Goal: Task Accomplishment & Management: Manage account settings

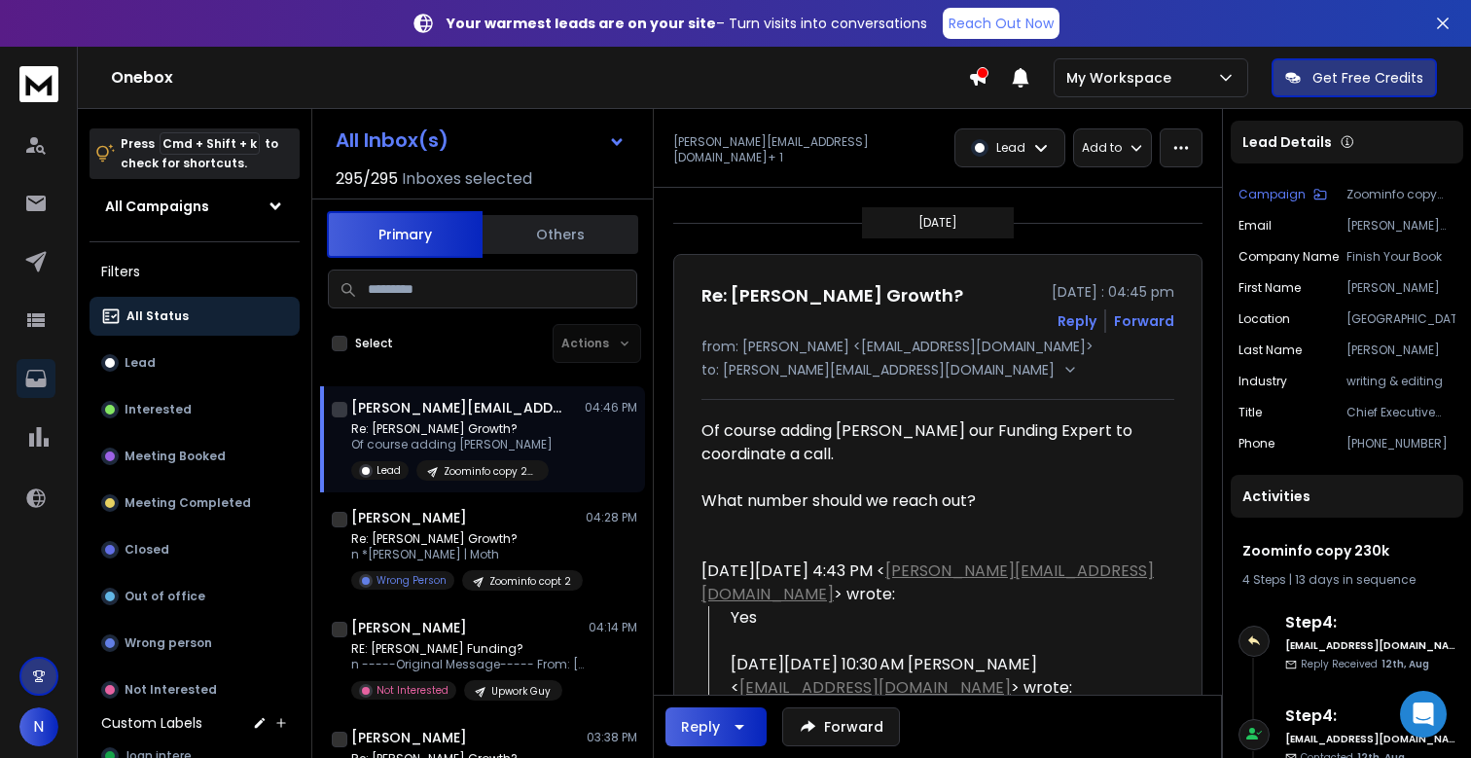
scroll to position [2, 0]
click at [518, 260] on div "Primary Others Select Actions [PERSON_NAME][EMAIL_ADDRESS][DOMAIN_NAME] +1 04:4…" at bounding box center [482, 578] width 340 height 727
click at [505, 244] on button "Others" at bounding box center [560, 234] width 156 height 43
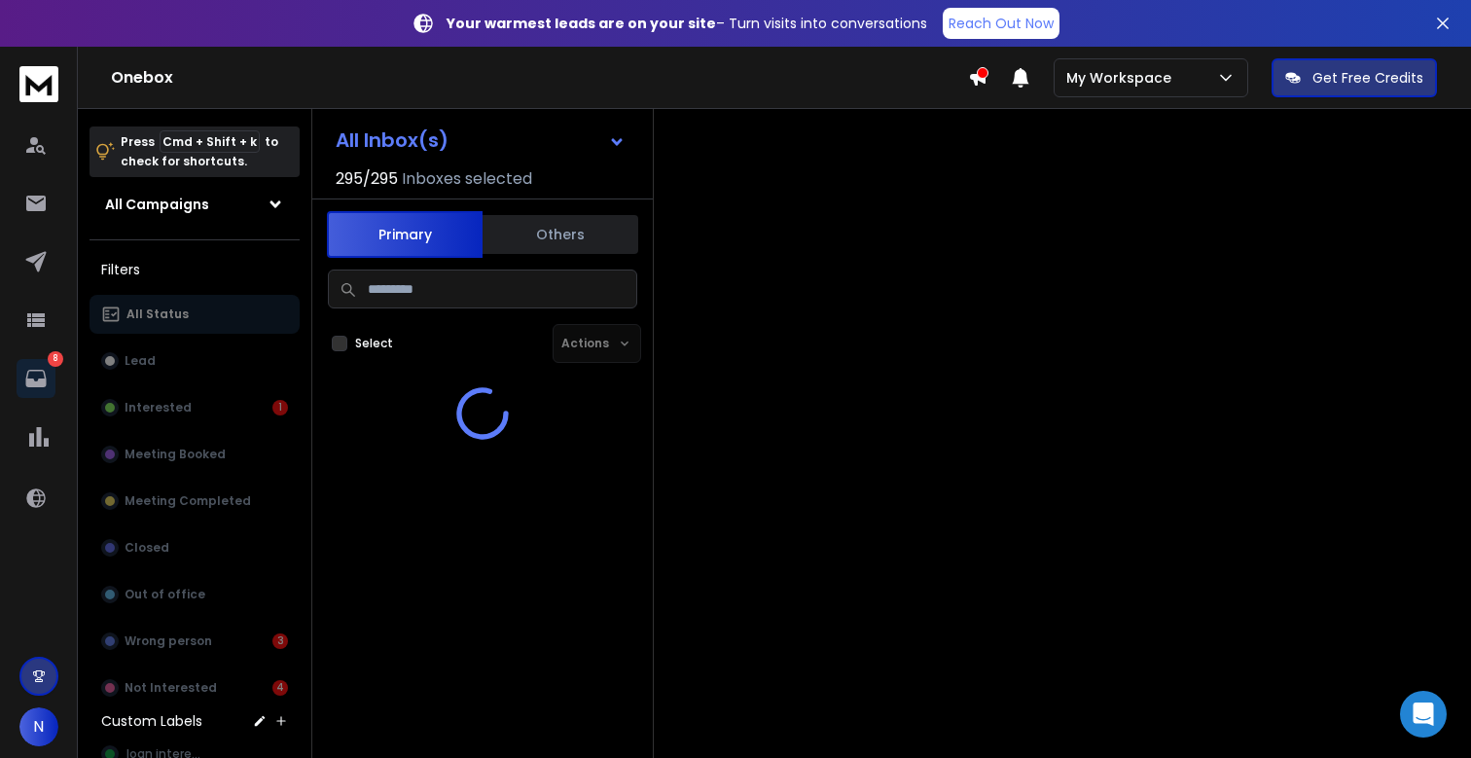
click at [399, 240] on button "Primary" at bounding box center [405, 234] width 156 height 47
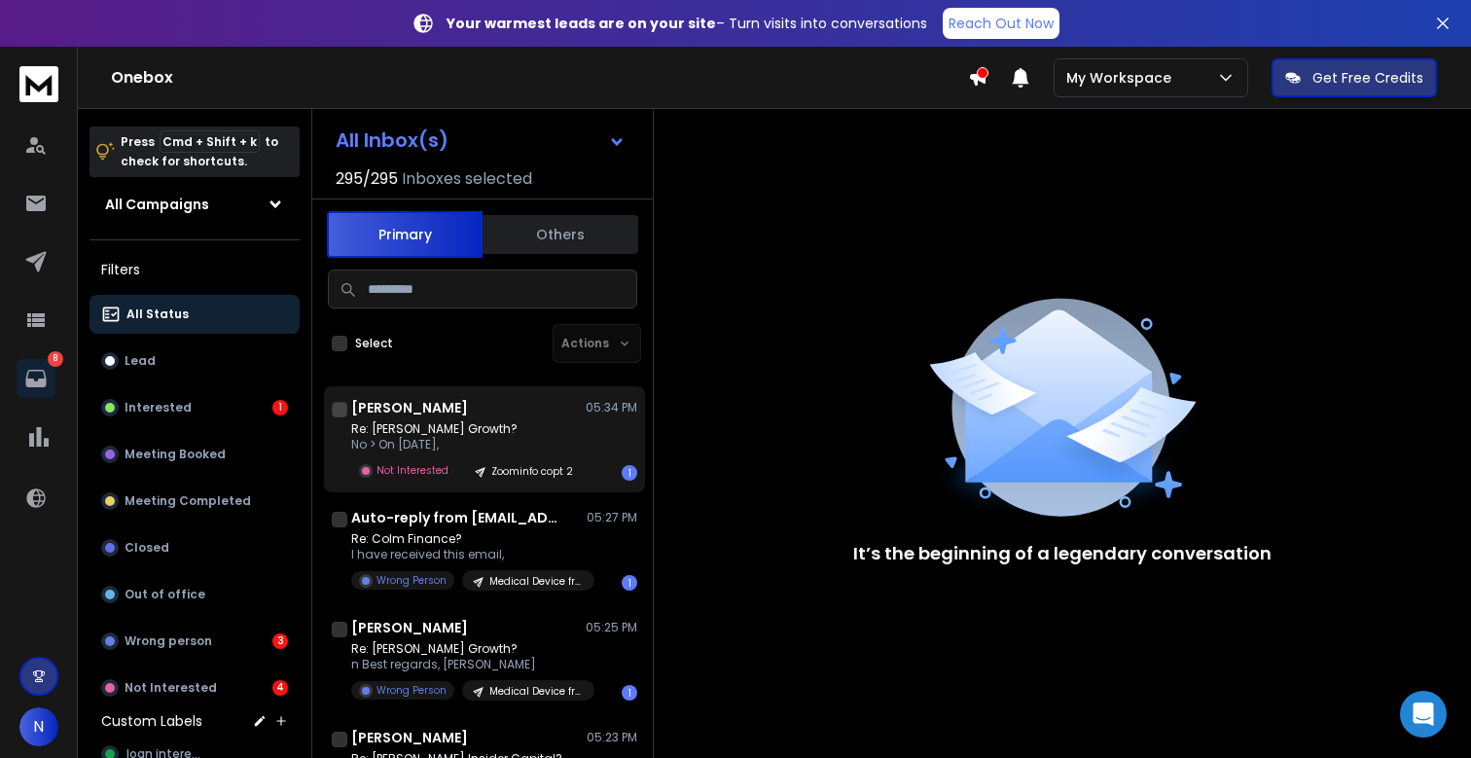
click at [527, 424] on p "Re: [PERSON_NAME] Growth?" at bounding box center [467, 429] width 233 height 16
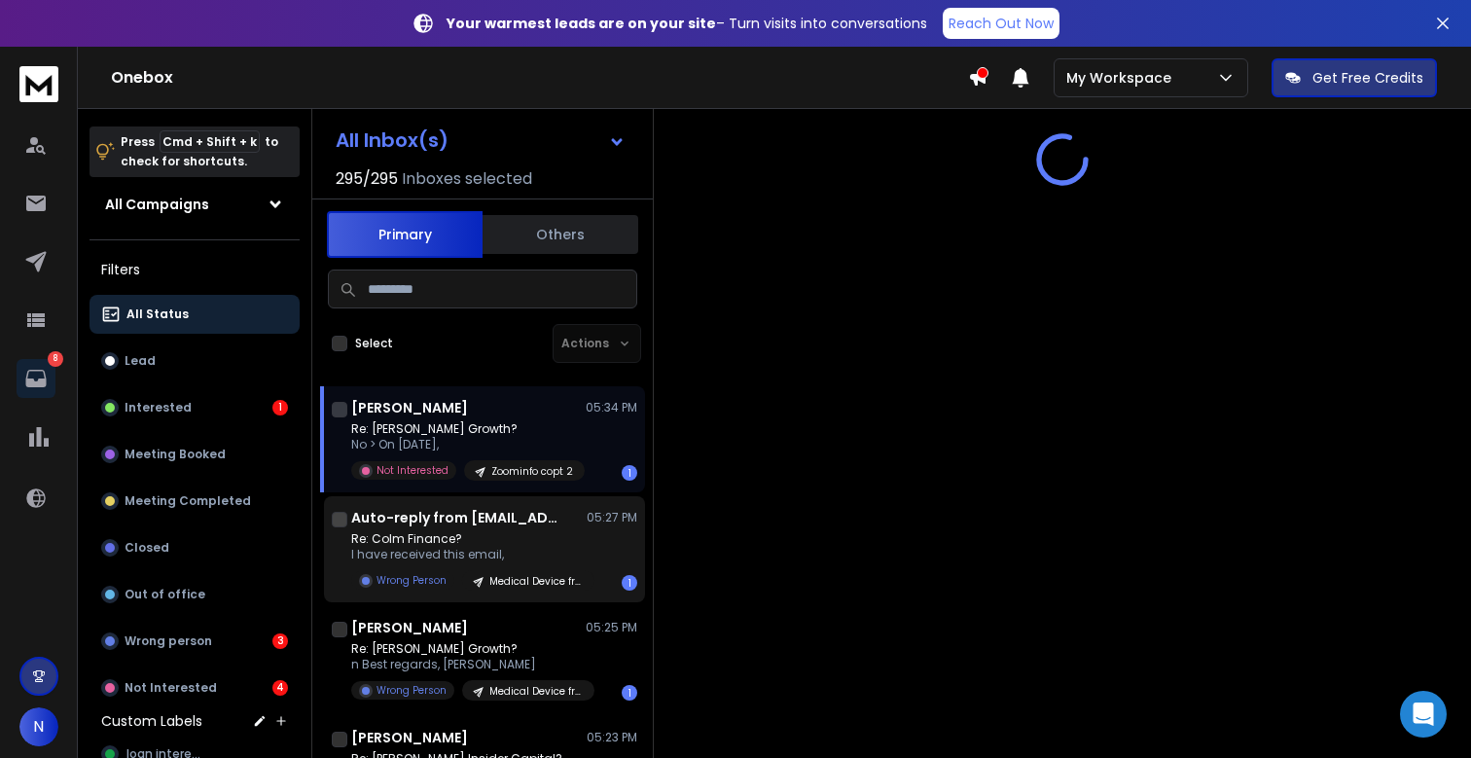
click at [527, 523] on h1 "Auto-reply from [EMAIL_ADDRESS][DOMAIN_NAME]" at bounding box center [458, 517] width 214 height 19
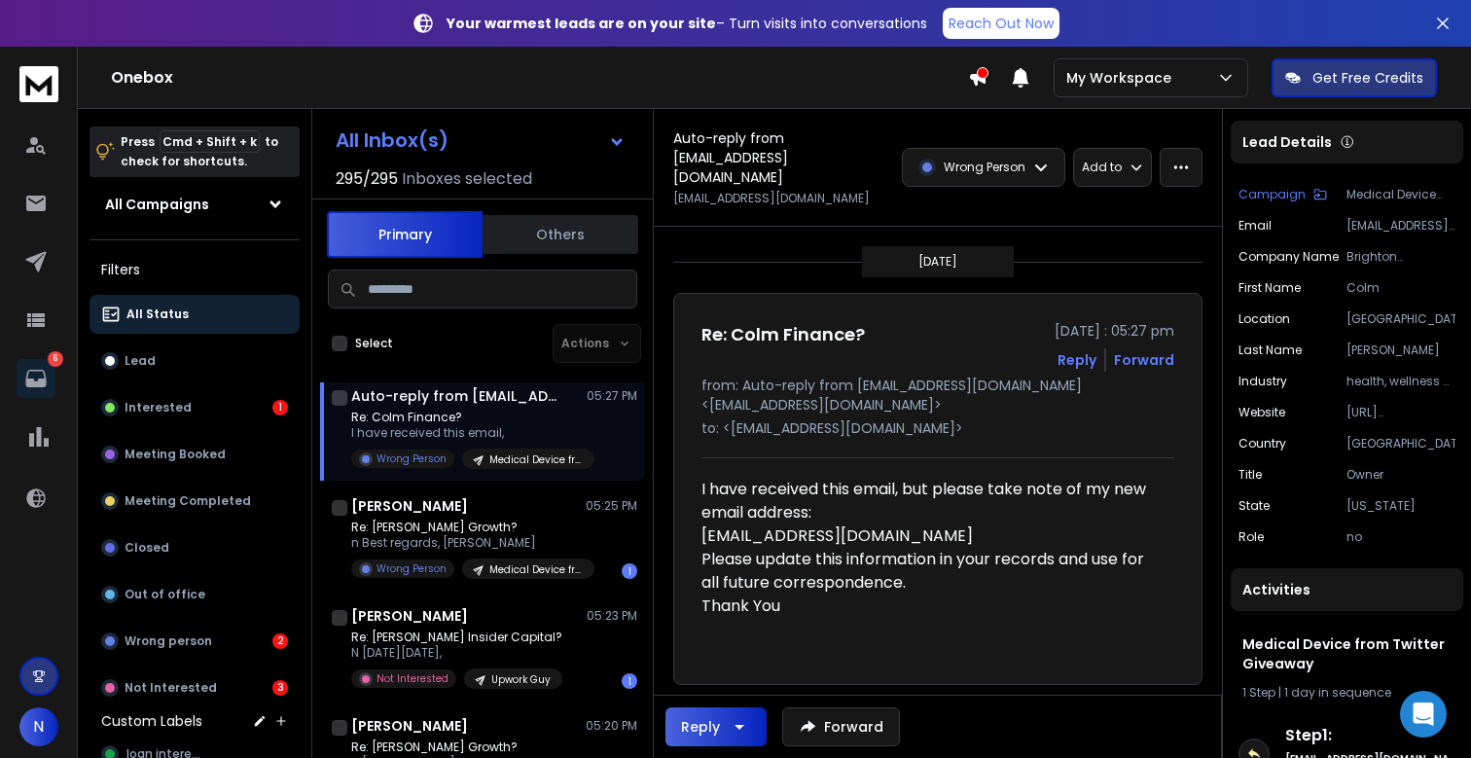
click at [527, 523] on p "Re: [PERSON_NAME] Growth?" at bounding box center [467, 527] width 233 height 16
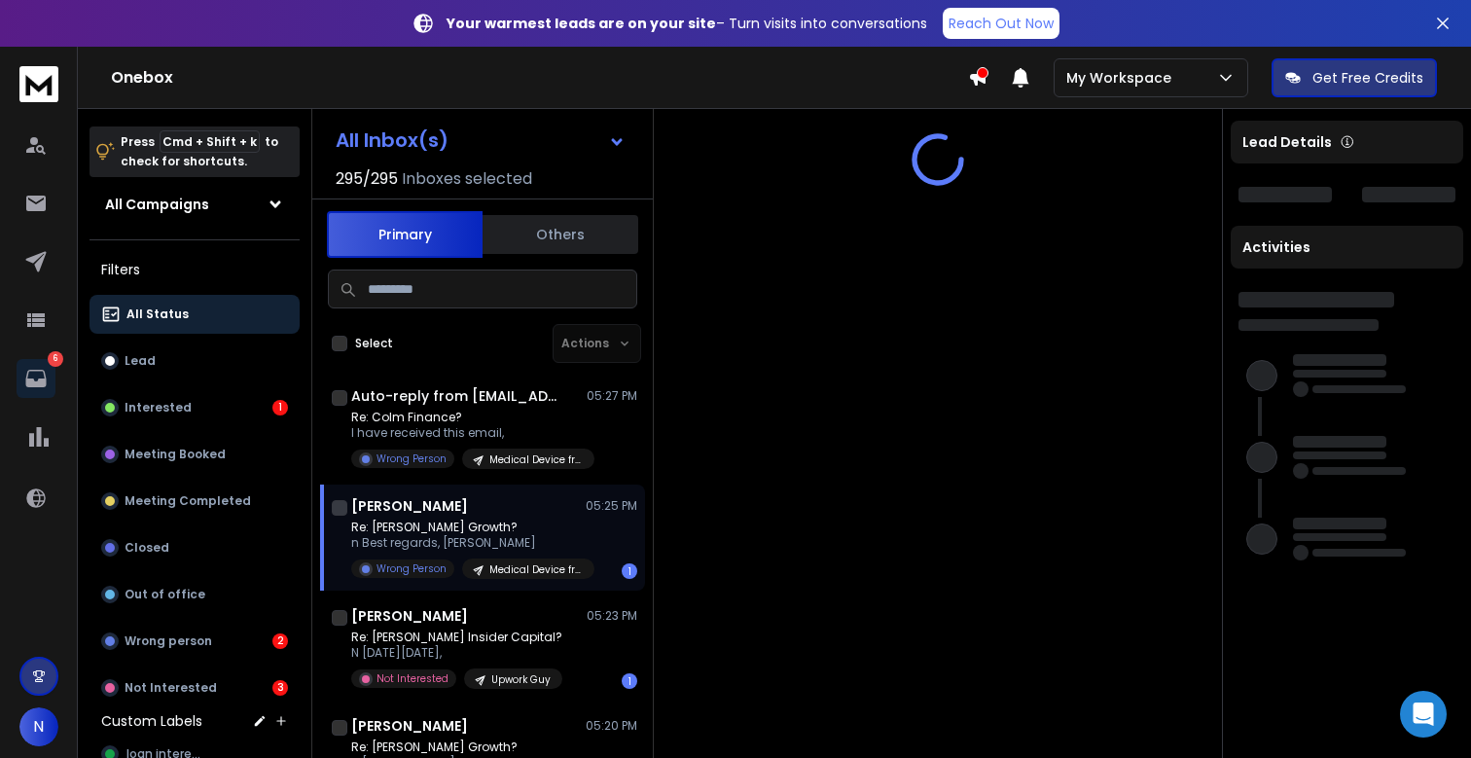
scroll to position [257, 0]
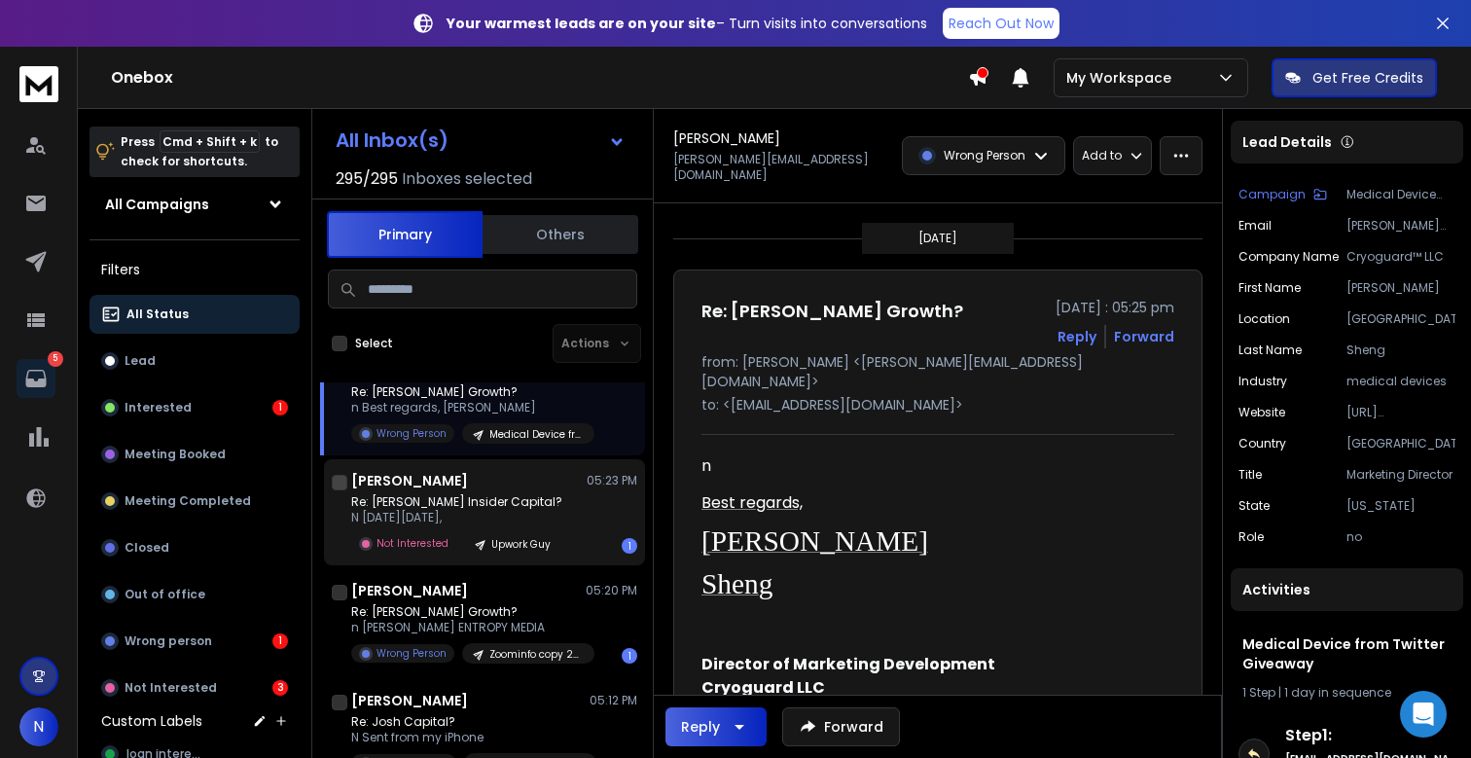
drag, startPoint x: 522, startPoint y: 495, endPoint x: 522, endPoint y: 507, distance: 11.7
click at [522, 495] on p "Re: [PERSON_NAME] Insider Capital?" at bounding box center [456, 502] width 211 height 16
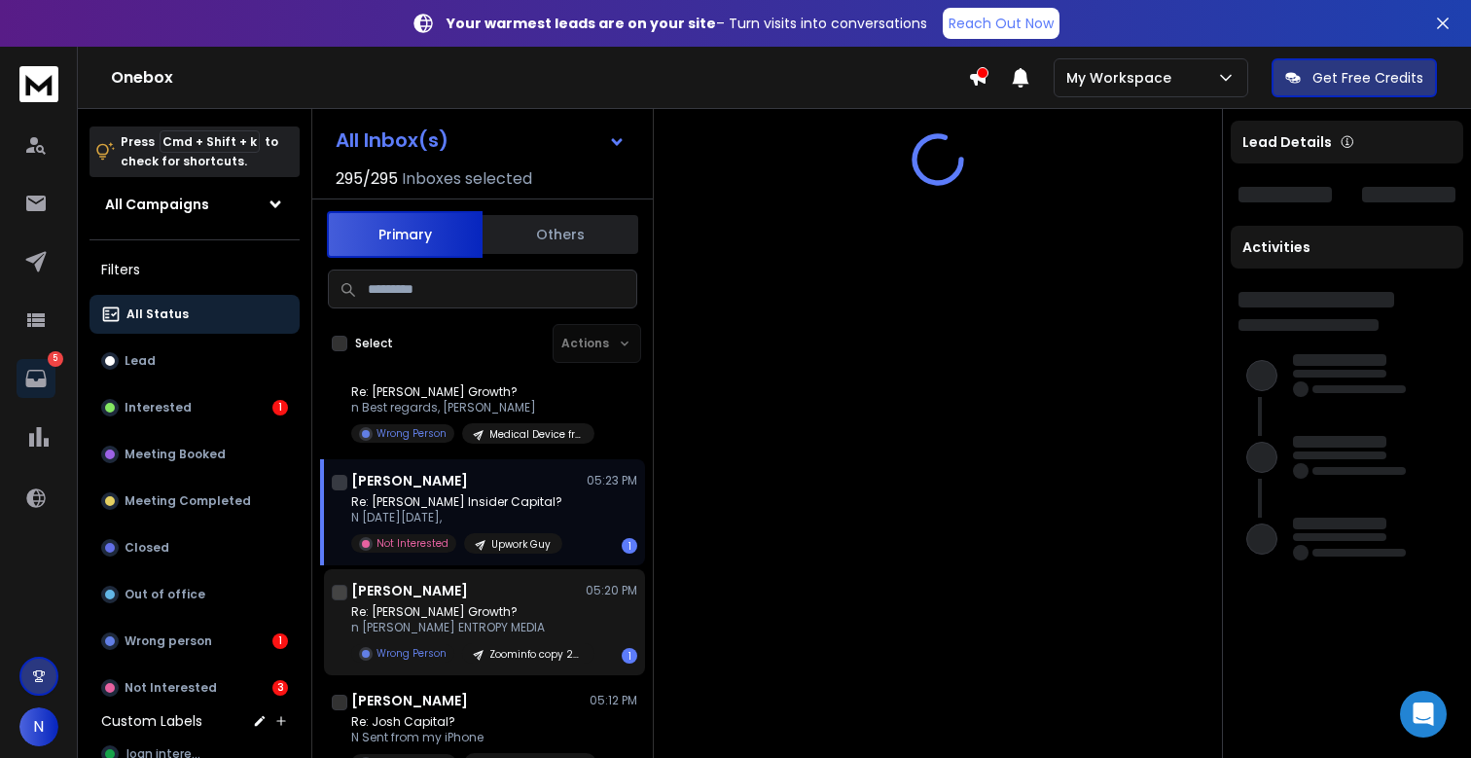
click at [522, 574] on div "[PERSON_NAME] 05:20 PM Re: [PERSON_NAME] Growth? n [PERSON_NAME] ENTROPY MEDIA …" at bounding box center [484, 622] width 321 height 106
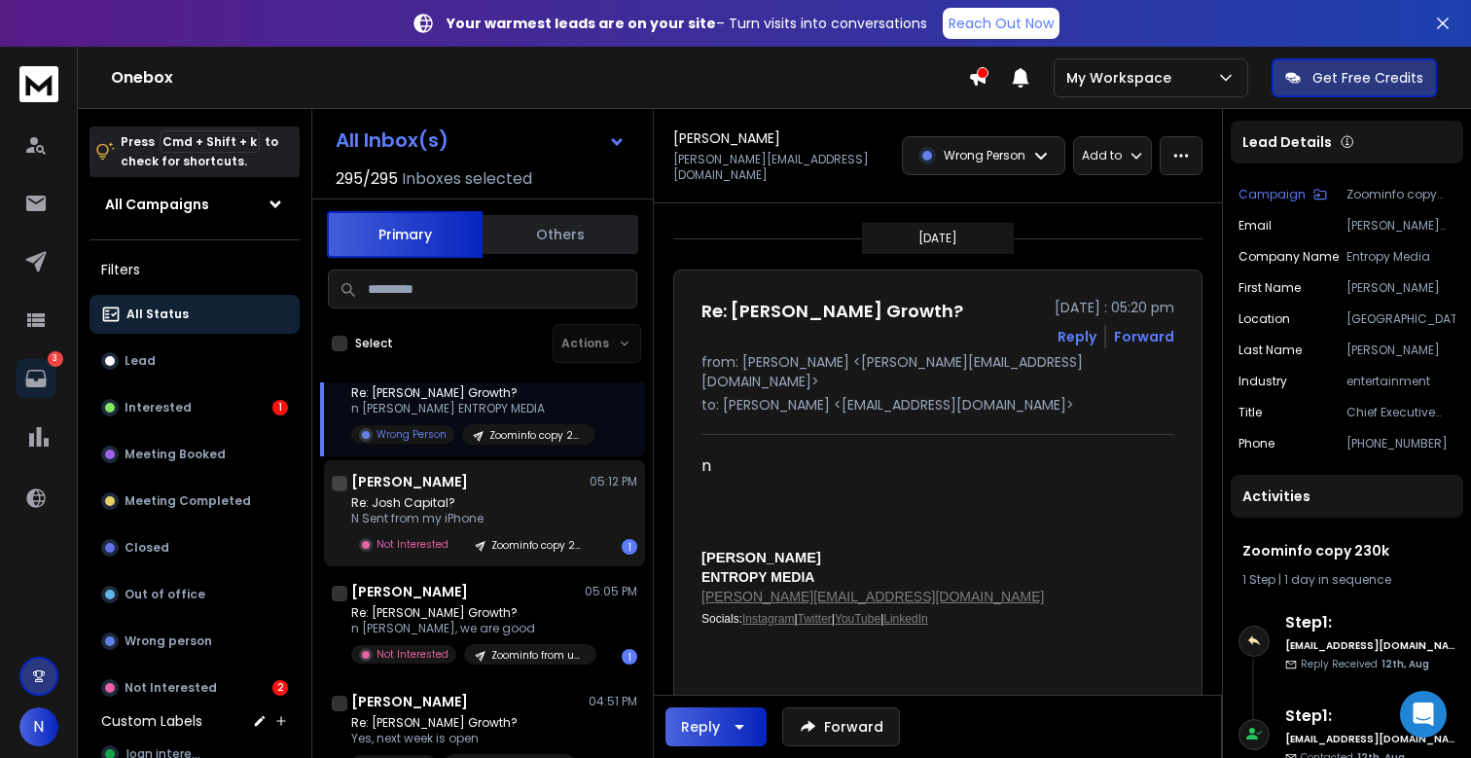
click at [518, 537] on div "Zoominfo copy 230k" at bounding box center [530, 544] width 132 height 20
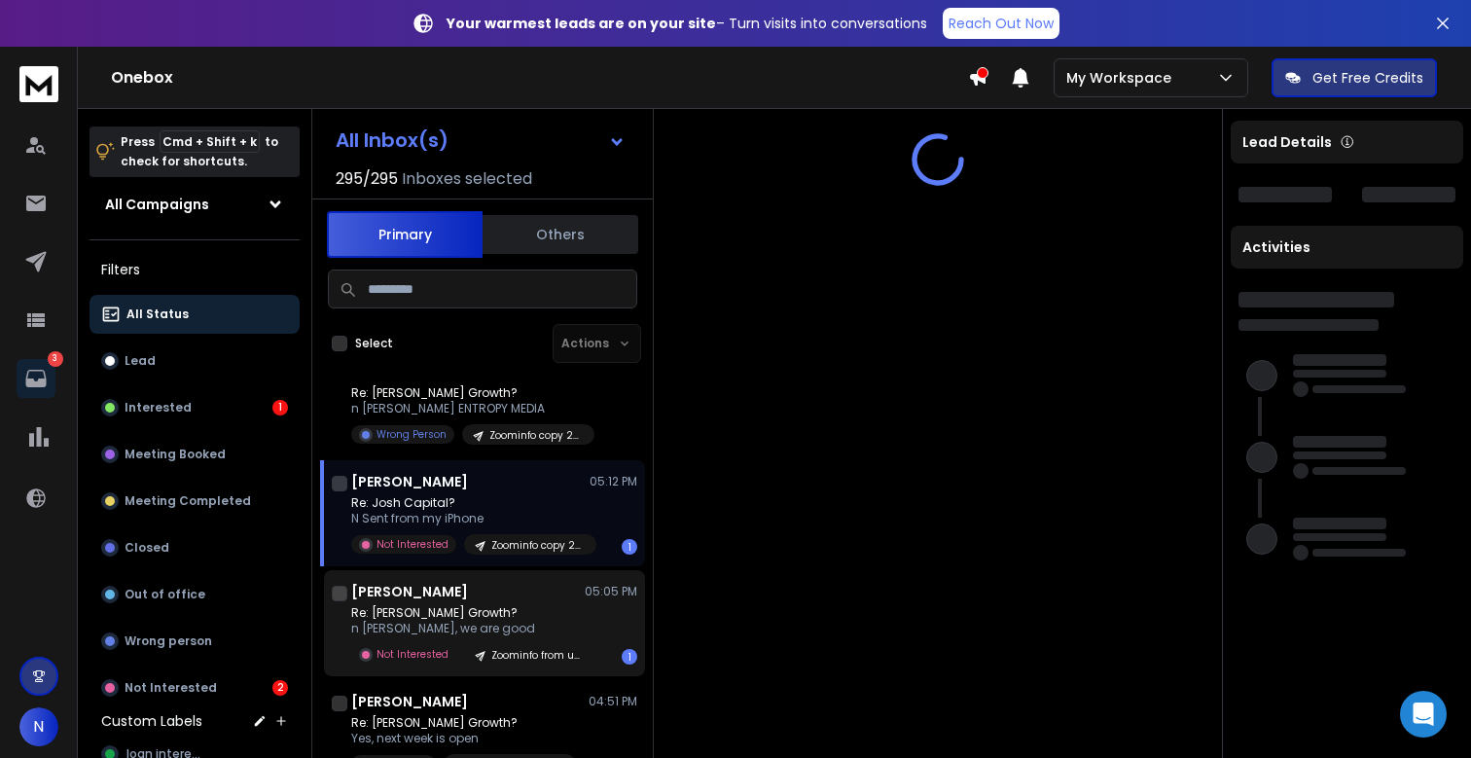
click at [516, 593] on div "[PERSON_NAME] 05:05 PM" at bounding box center [494, 591] width 286 height 19
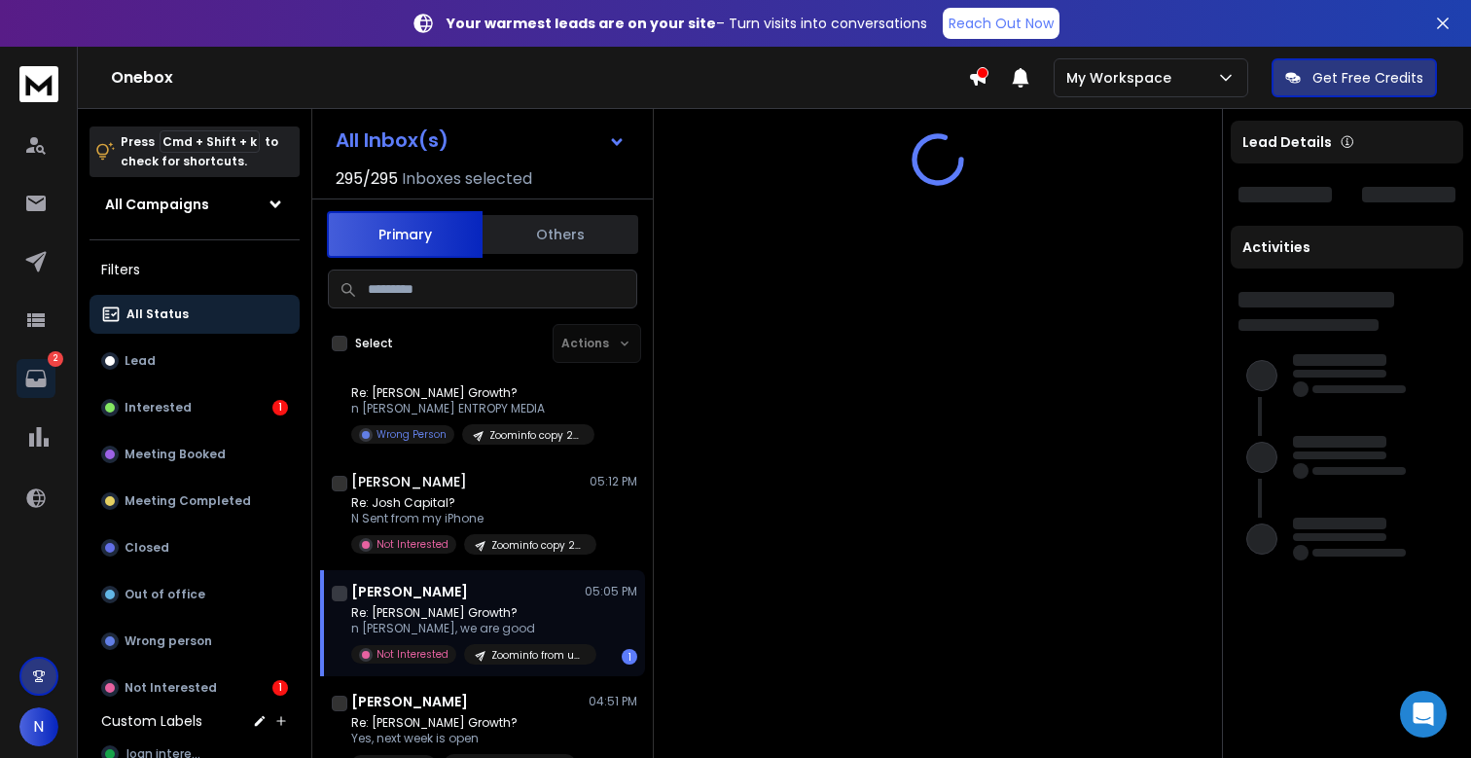
scroll to position [593, 0]
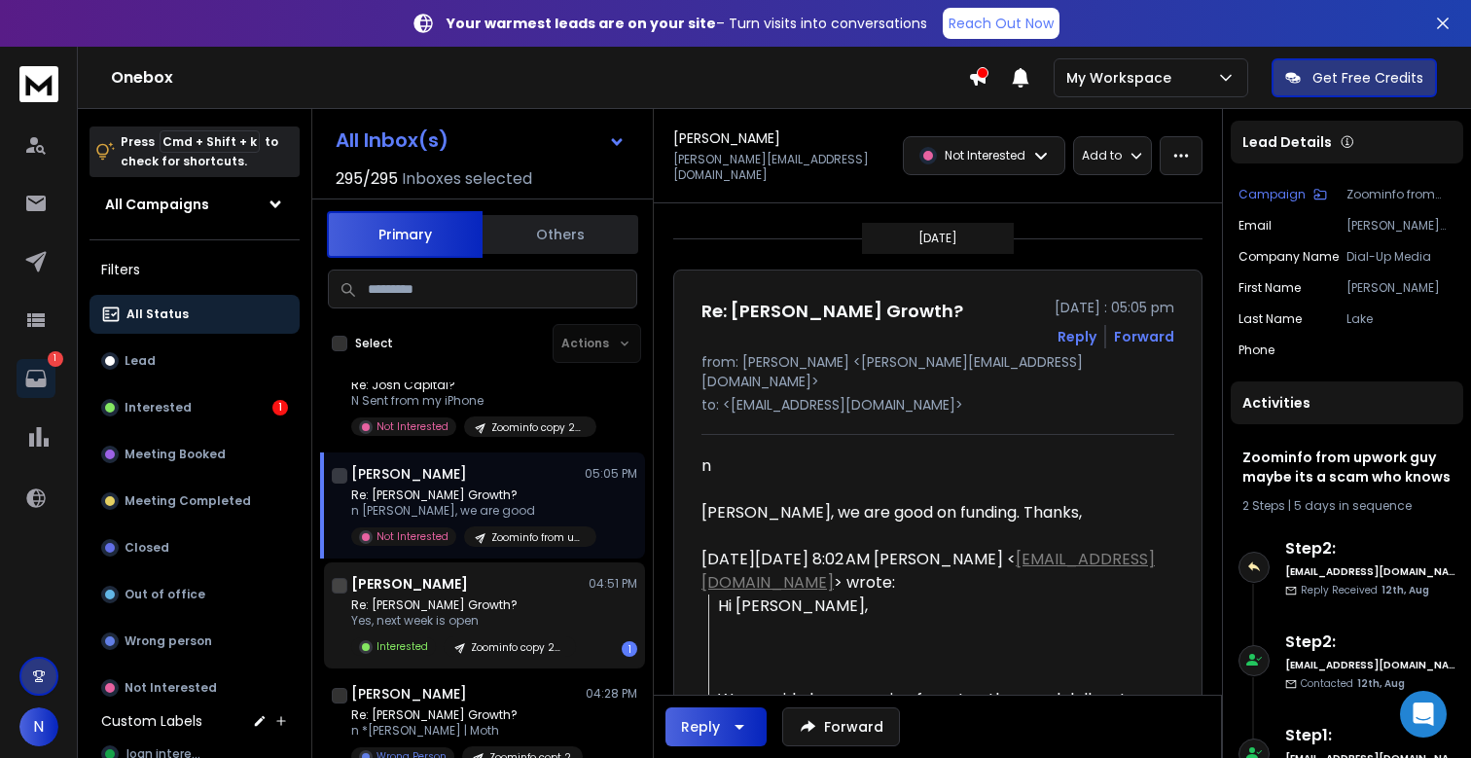
click at [516, 593] on div "[PERSON_NAME] 04:51 PM Re: [PERSON_NAME] Growth? Yes, next week is open Interes…" at bounding box center [494, 615] width 286 height 83
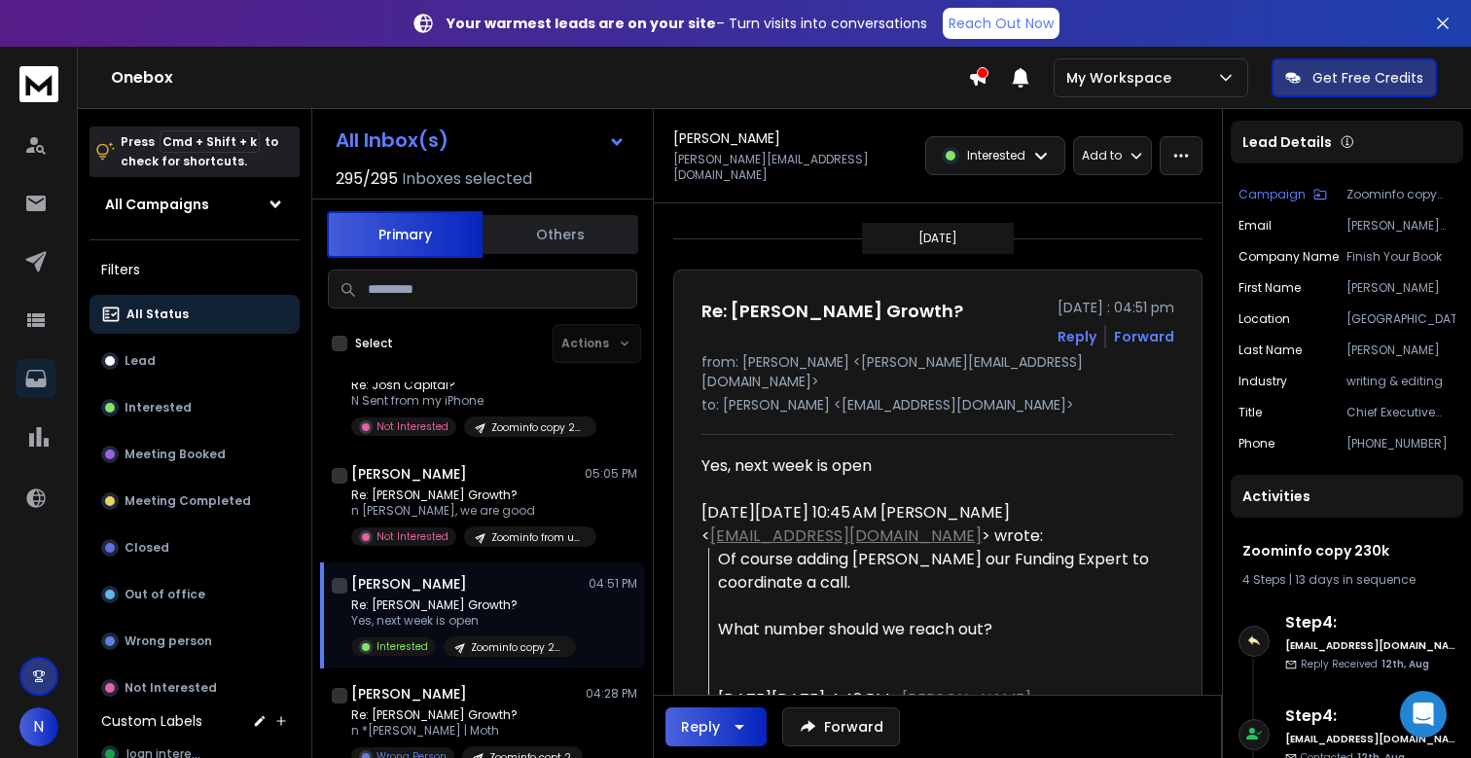
click at [578, 237] on button "Others" at bounding box center [560, 234] width 156 height 43
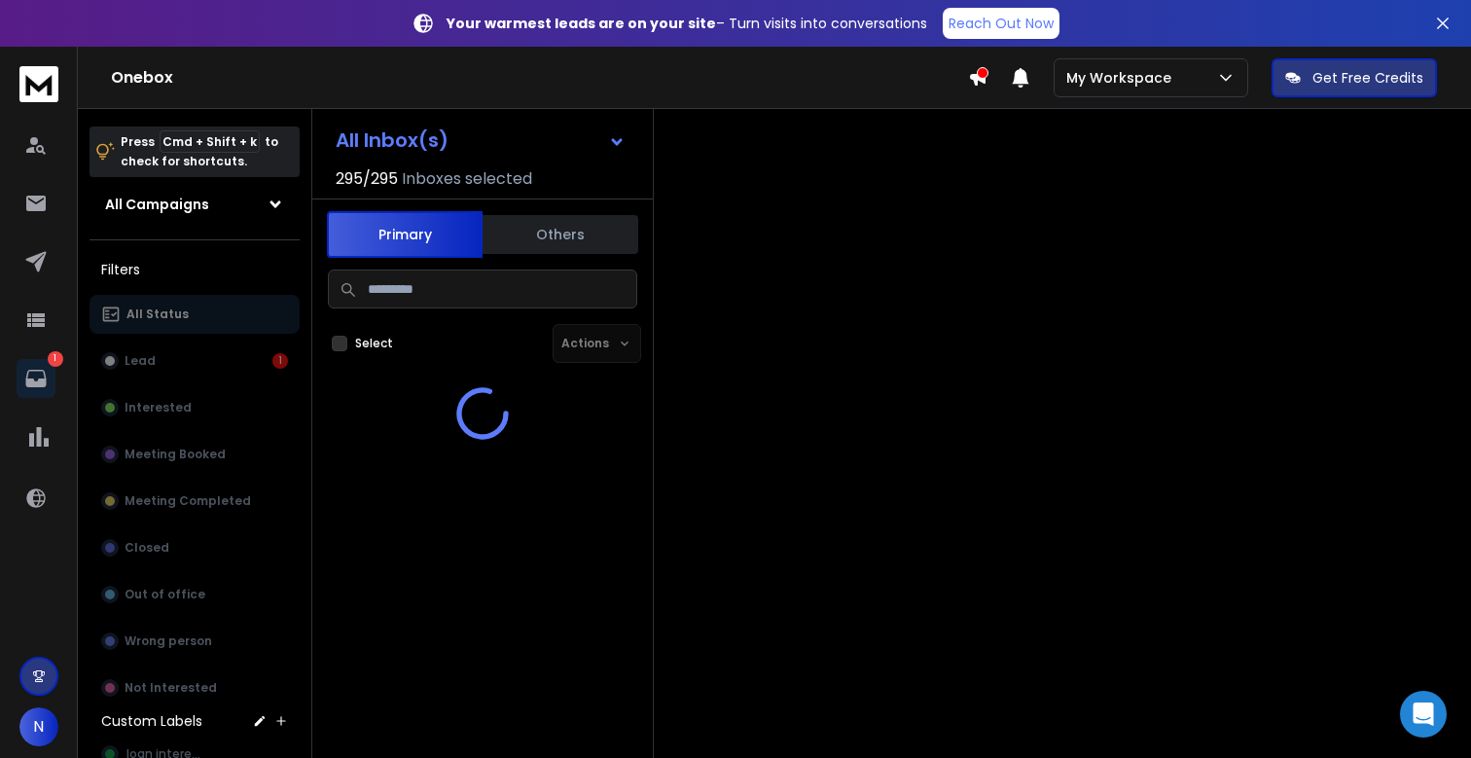
click at [418, 244] on button "Primary" at bounding box center [405, 234] width 156 height 47
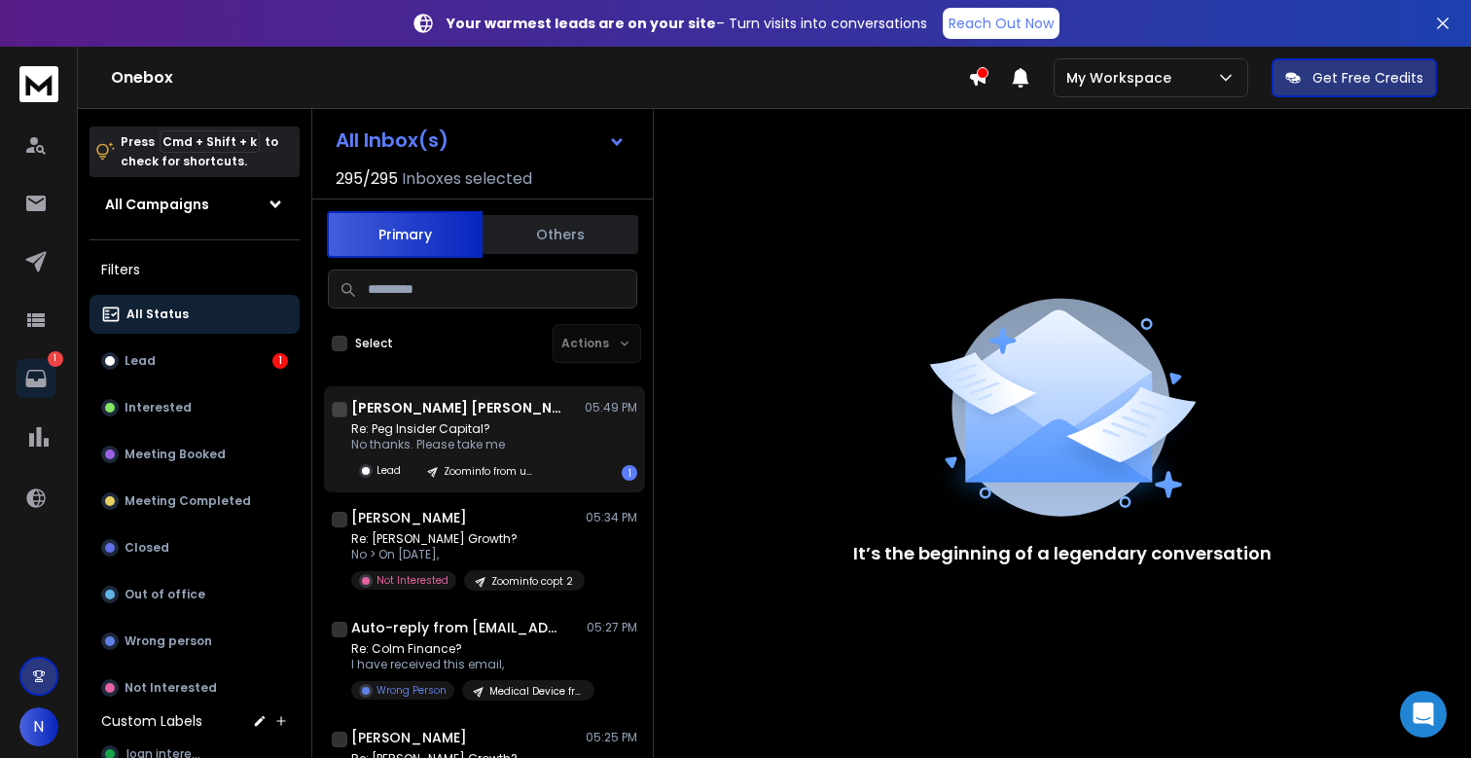
click at [507, 427] on p "Re: Peg Insider Capital?" at bounding box center [449, 429] width 197 height 16
